Goal: Task Accomplishment & Management: Manage account settings

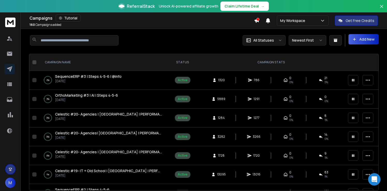
click at [64, 41] on input at bounding box center [74, 40] width 89 height 10
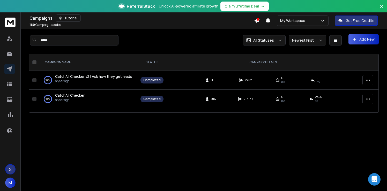
type input "*****"
click at [79, 95] on span "CatchAll Checker" at bounding box center [70, 95] width 30 height 5
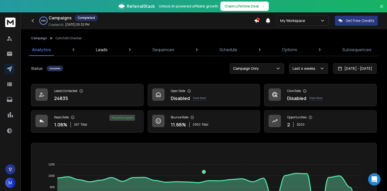
click at [103, 50] on p "Leads" at bounding box center [102, 50] width 12 height 6
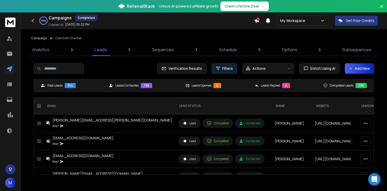
click at [223, 69] on span "Filters" at bounding box center [227, 68] width 11 height 5
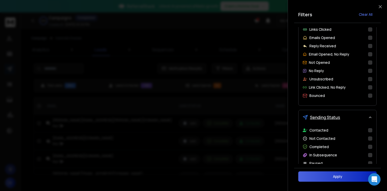
scroll to position [18, 0]
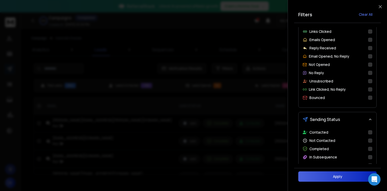
click at [372, 100] on div "Links Clicked Emails Opened Reply Received Email Opened, No Reply Not Opened No…" at bounding box center [338, 68] width 78 height 79
click at [372, 100] on button "Bounced" at bounding box center [370, 98] width 4 height 4
click at [328, 179] on button "Apply" at bounding box center [337, 177] width 78 height 10
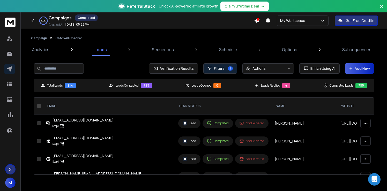
click at [233, 65] on button "Filters 1" at bounding box center [220, 68] width 34 height 10
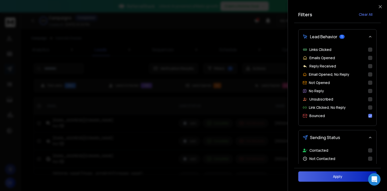
click at [240, 92] on div at bounding box center [193, 95] width 387 height 191
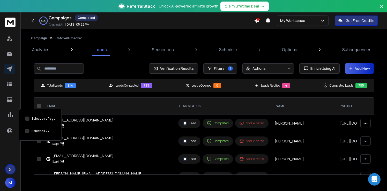
click at [27, 132] on button "Select this Page" at bounding box center [27, 131] width 4 height 4
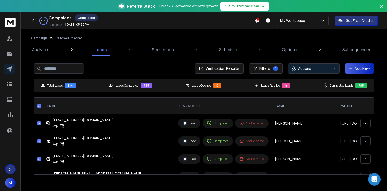
click at [311, 70] on p "Actions" at bounding box center [304, 68] width 13 height 5
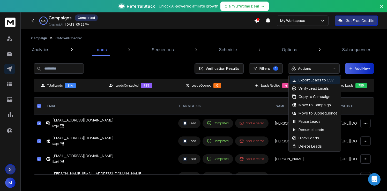
click at [311, 79] on p "Export Leads to CSV" at bounding box center [316, 80] width 35 height 5
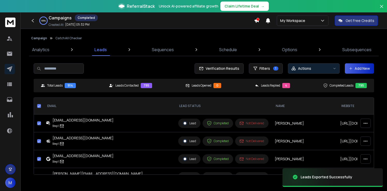
click at [310, 68] on p "Actions" at bounding box center [304, 68] width 13 height 5
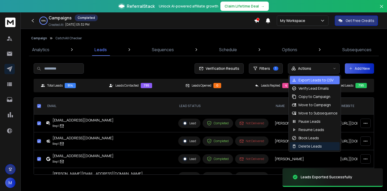
click at [305, 147] on p "Delete Leads" at bounding box center [310, 146] width 23 height 5
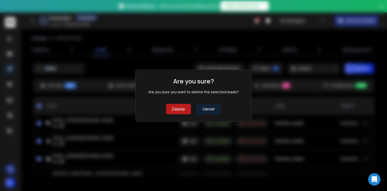
click at [184, 107] on button "Delete" at bounding box center [178, 109] width 25 height 10
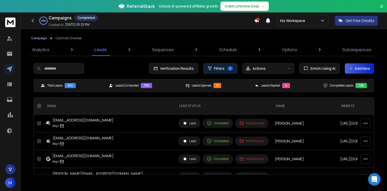
click at [222, 68] on span "Filters" at bounding box center [219, 68] width 11 height 5
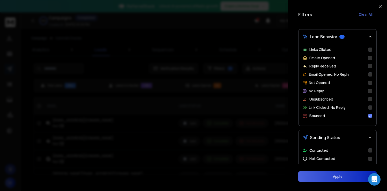
click at [372, 115] on button "Bounced" at bounding box center [370, 116] width 4 height 4
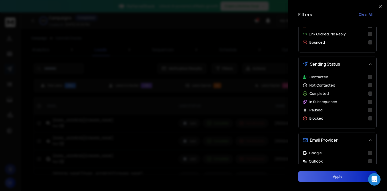
scroll to position [87, 0]
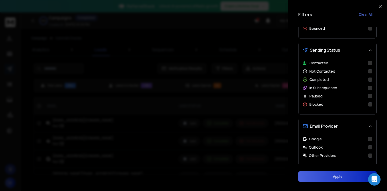
click at [371, 105] on button "Blocked" at bounding box center [370, 105] width 4 height 4
click at [332, 178] on button "Apply" at bounding box center [337, 177] width 78 height 10
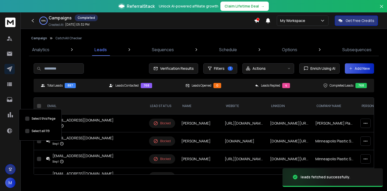
click at [27, 131] on button "Select this Page" at bounding box center [27, 131] width 4 height 4
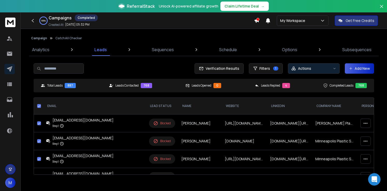
click at [307, 70] on p "Actions" at bounding box center [304, 68] width 13 height 5
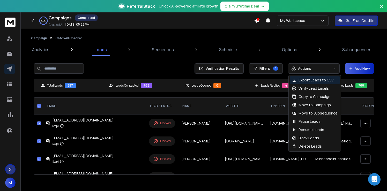
click at [309, 78] on p "Export Leads to CSV" at bounding box center [316, 80] width 35 height 5
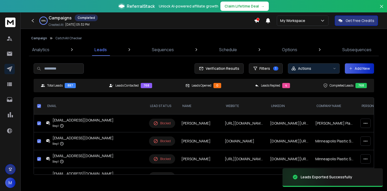
click at [308, 71] on button "Actions" at bounding box center [314, 68] width 52 height 10
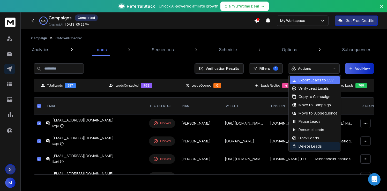
click at [297, 145] on div "Delete Leads" at bounding box center [307, 146] width 30 height 5
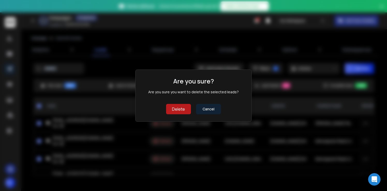
click at [175, 111] on button "Delete" at bounding box center [178, 109] width 25 height 10
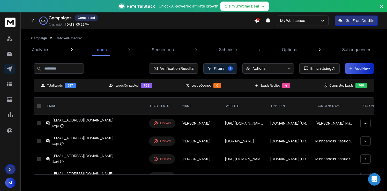
click at [220, 70] on span "Filters" at bounding box center [219, 68] width 11 height 5
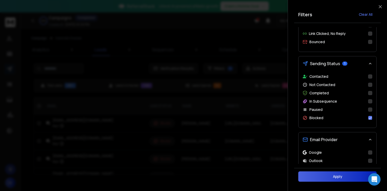
scroll to position [77, 0]
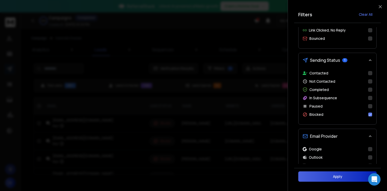
click at [370, 115] on button "Blocked" at bounding box center [370, 115] width 4 height 4
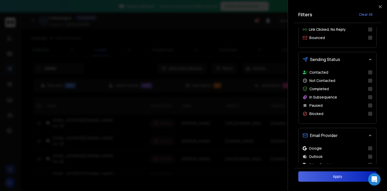
click at [337, 176] on button "Apply" at bounding box center [337, 177] width 78 height 10
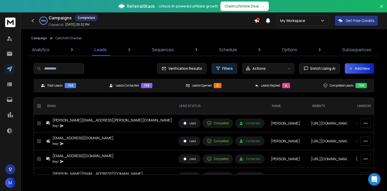
click at [230, 68] on span "Filters" at bounding box center [227, 68] width 11 height 5
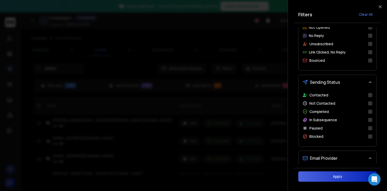
scroll to position [59, 0]
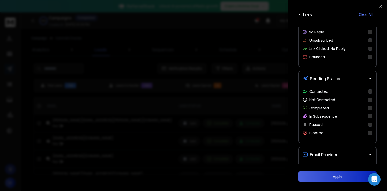
click at [370, 108] on button "Completed" at bounding box center [370, 108] width 4 height 4
click at [332, 182] on div "Apply" at bounding box center [337, 176] width 87 height 17
click at [332, 179] on button "Apply" at bounding box center [337, 177] width 78 height 10
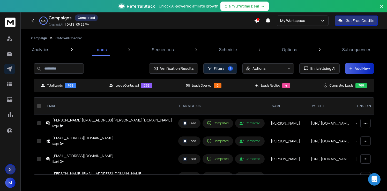
click at [224, 72] on button "Filters 1" at bounding box center [220, 68] width 34 height 10
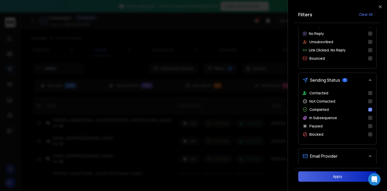
scroll to position [60, 0]
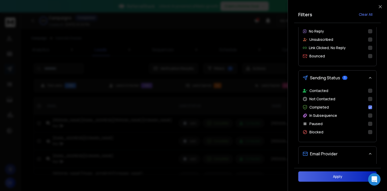
click at [244, 129] on div at bounding box center [193, 95] width 387 height 191
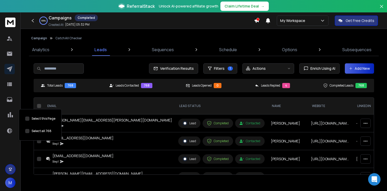
click at [26, 131] on button "Select this Page" at bounding box center [27, 131] width 4 height 4
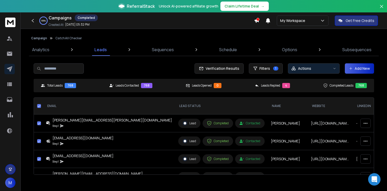
click at [303, 65] on button "Actions" at bounding box center [314, 68] width 52 height 10
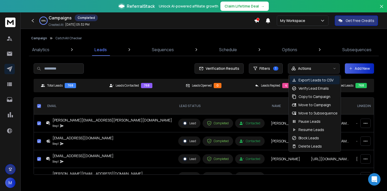
click at [303, 80] on p "Export Leads to CSV" at bounding box center [316, 80] width 35 height 5
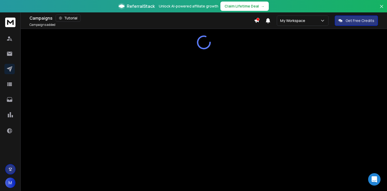
click at [382, 7] on icon "Close banner" at bounding box center [381, 6] width 5 height 5
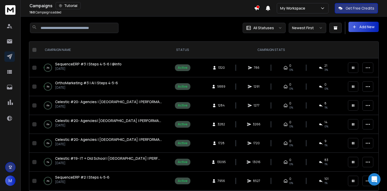
click at [64, 31] on input at bounding box center [74, 28] width 89 height 10
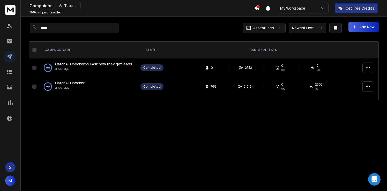
type input "*****"
click at [75, 82] on span "CatchAll Checker" at bounding box center [70, 83] width 30 height 5
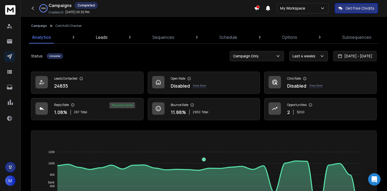
click at [101, 39] on p "Leads" at bounding box center [102, 37] width 12 height 6
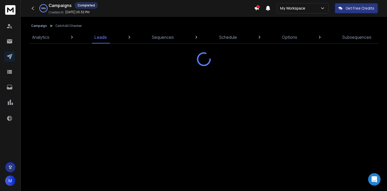
click at [192, 92] on div "ReferralStack Unlock AI-powered affiliate growth Lifetime Deals available! Clai…" at bounding box center [193, 95] width 387 height 191
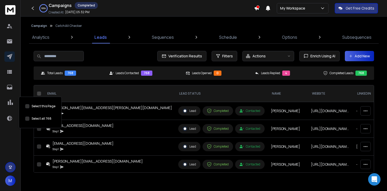
click at [25, 118] on button "Select this Page" at bounding box center [27, 119] width 4 height 4
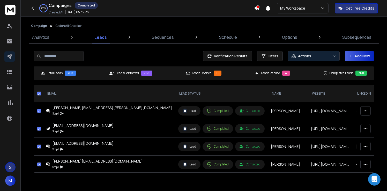
click at [307, 56] on p "Actions" at bounding box center [304, 56] width 13 height 5
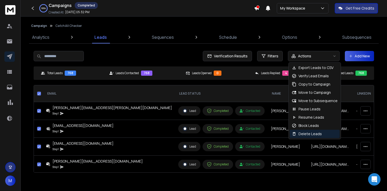
click at [310, 134] on p "Delete Leads" at bounding box center [310, 134] width 23 height 5
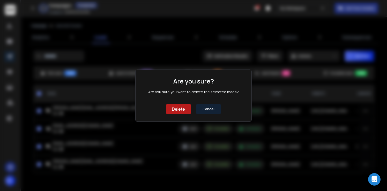
click at [189, 109] on button "Delete" at bounding box center [178, 109] width 25 height 10
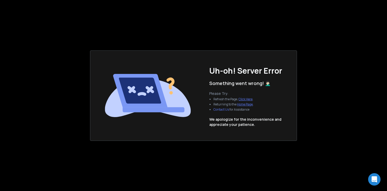
click at [247, 98] on link "Click Here" at bounding box center [246, 99] width 14 height 4
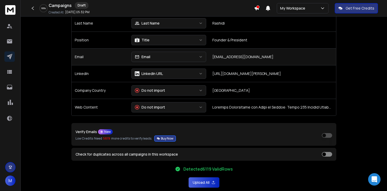
scroll to position [151, 0]
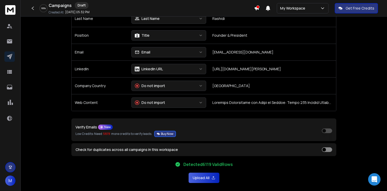
click at [202, 176] on button "Upload All" at bounding box center [204, 178] width 31 height 10
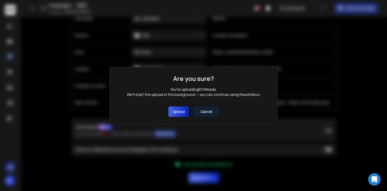
click at [178, 113] on button "Upload" at bounding box center [179, 112] width 20 height 10
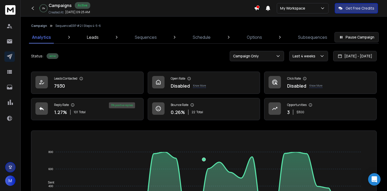
click at [95, 41] on link "Leads" at bounding box center [93, 37] width 18 height 12
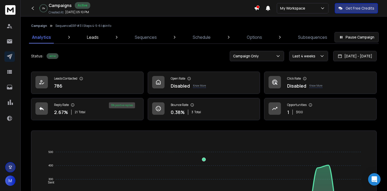
click at [93, 35] on p "Leads" at bounding box center [93, 37] width 12 height 6
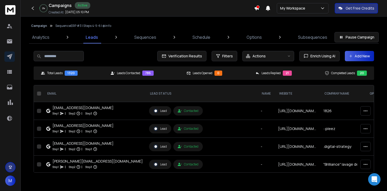
click at [361, 57] on button "Add New" at bounding box center [359, 56] width 29 height 10
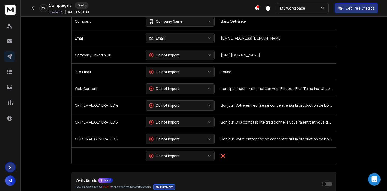
scroll to position [121, 0]
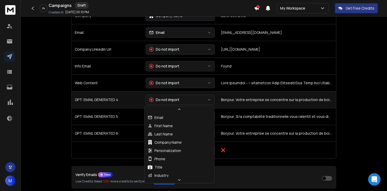
click at [176, 104] on button "Do not import" at bounding box center [180, 100] width 69 height 10
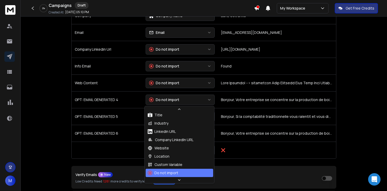
scroll to position [44, 0]
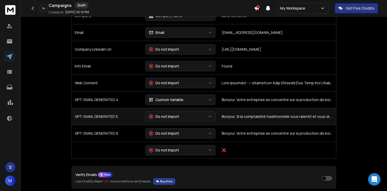
click at [176, 112] on button "Do not import" at bounding box center [180, 117] width 70 height 10
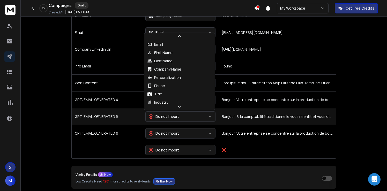
scroll to position [52, 0]
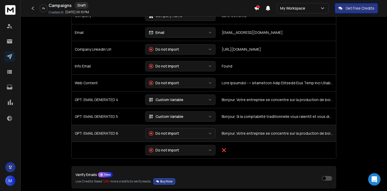
click at [176, 138] on button "Do not import" at bounding box center [180, 133] width 70 height 10
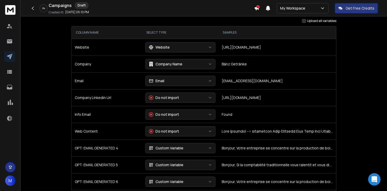
scroll to position [168, 0]
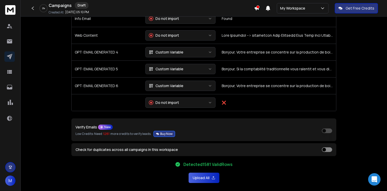
click at [199, 179] on button "Upload All" at bounding box center [204, 178] width 31 height 10
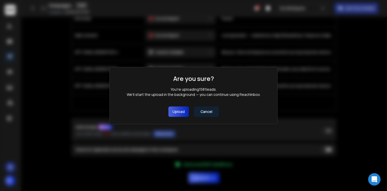
click at [179, 108] on button "Upload" at bounding box center [179, 112] width 20 height 10
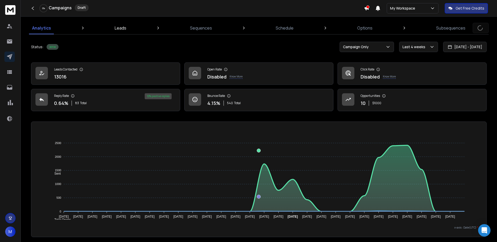
click at [121, 27] on p "Leads" at bounding box center [121, 28] width 12 height 6
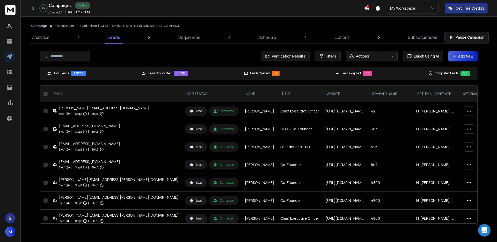
click at [463, 57] on button "Add New" at bounding box center [462, 56] width 29 height 10
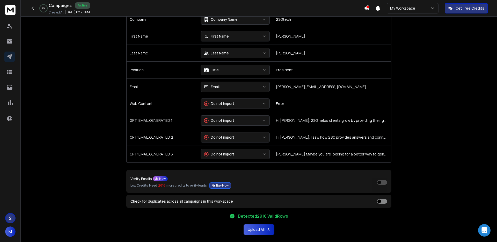
scroll to position [118, 0]
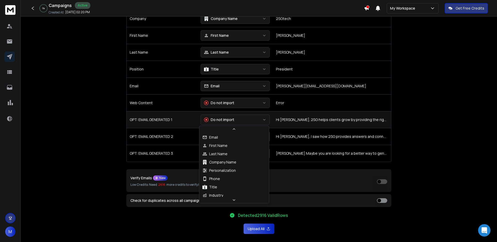
click at [236, 116] on button "Do not import" at bounding box center [235, 119] width 69 height 10
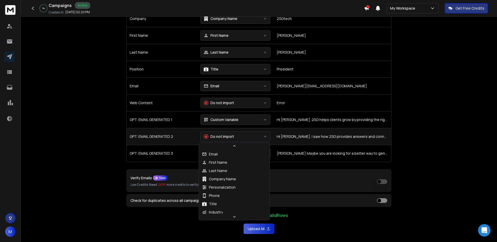
click at [257, 136] on button "Do not import" at bounding box center [235, 136] width 70 height 10
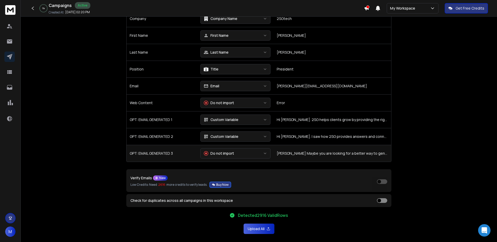
click at [260, 153] on button "Do not import" at bounding box center [235, 153] width 70 height 10
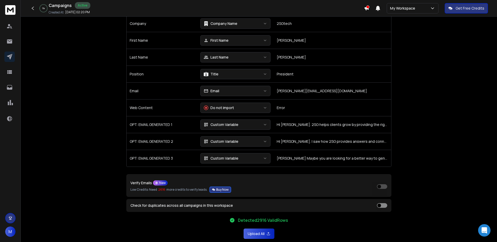
scroll to position [114, 0]
click at [259, 230] on button "Upload All" at bounding box center [259, 233] width 31 height 10
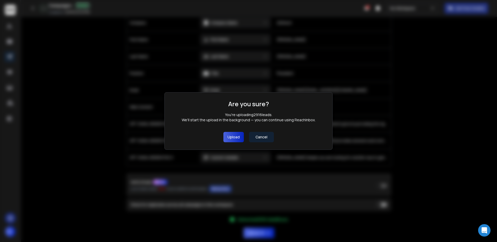
click at [234, 133] on button "Upload" at bounding box center [233, 137] width 20 height 10
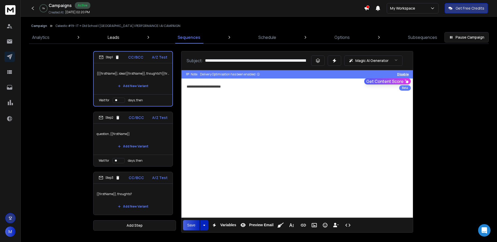
click at [117, 40] on p "Leads" at bounding box center [114, 37] width 12 height 6
